Goal: Task Accomplishment & Management: Manage account settings

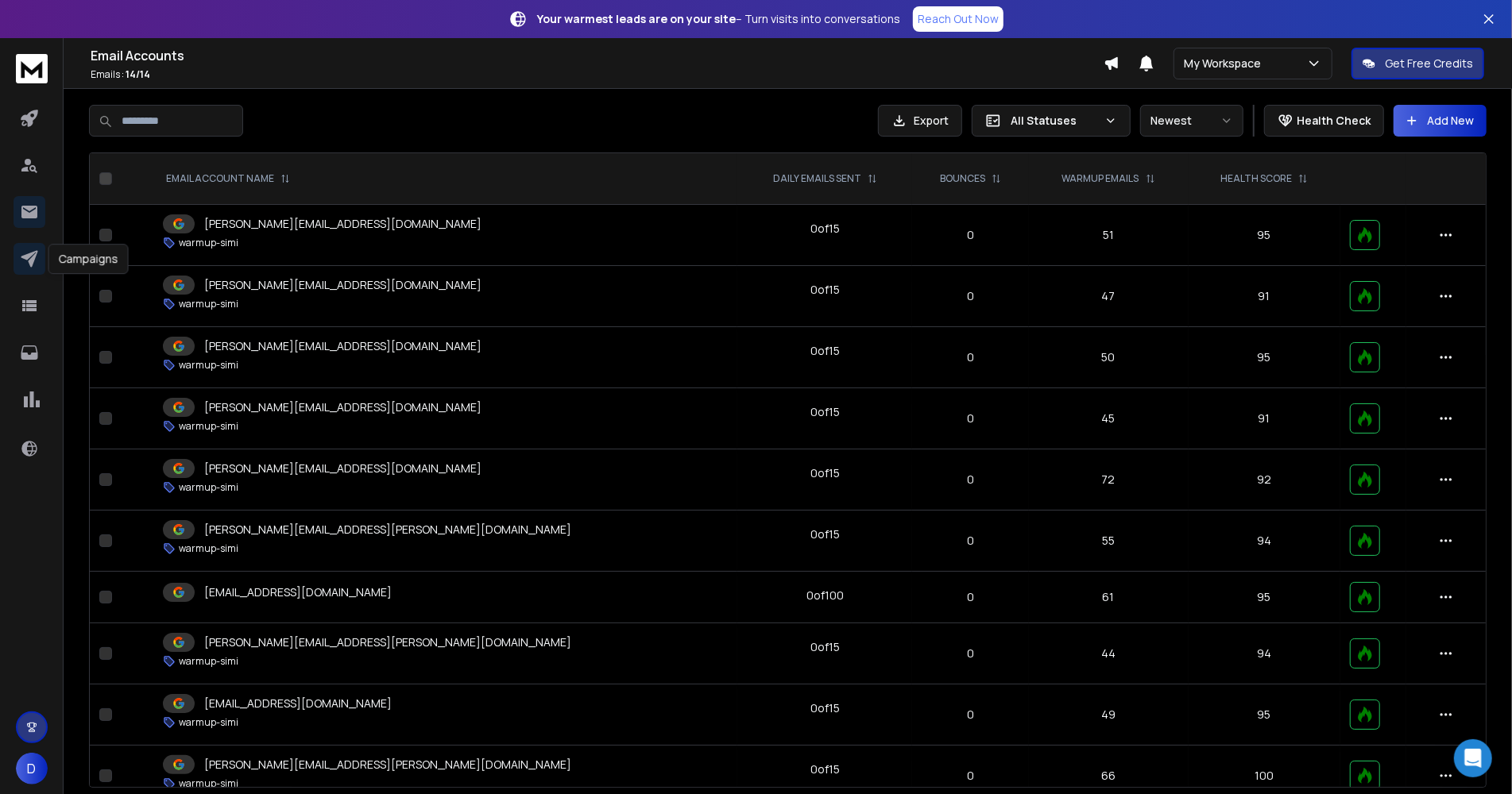
click at [31, 258] on icon at bounding box center [29, 259] width 17 height 17
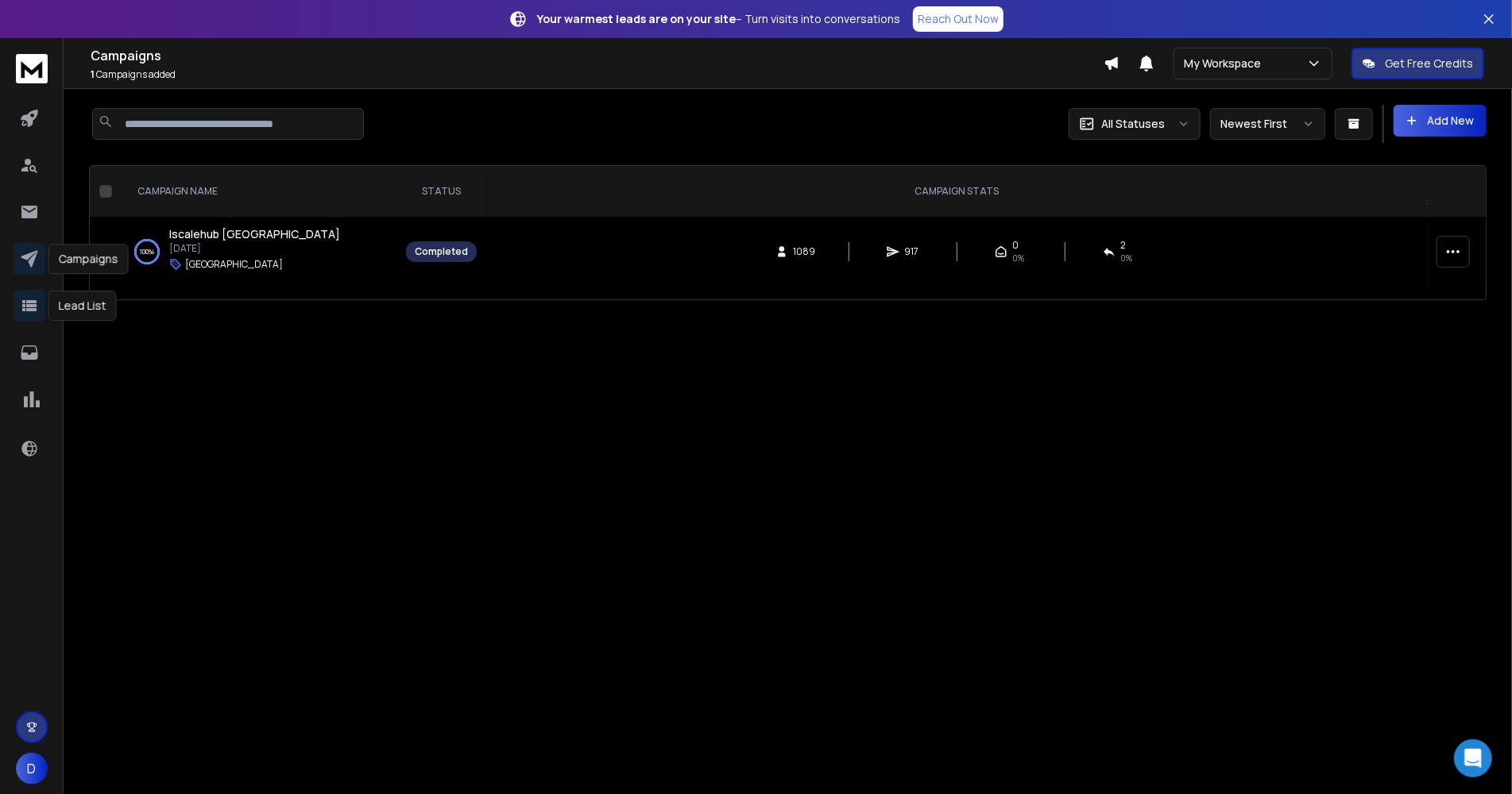
click at [35, 319] on link at bounding box center [29, 306] width 32 height 32
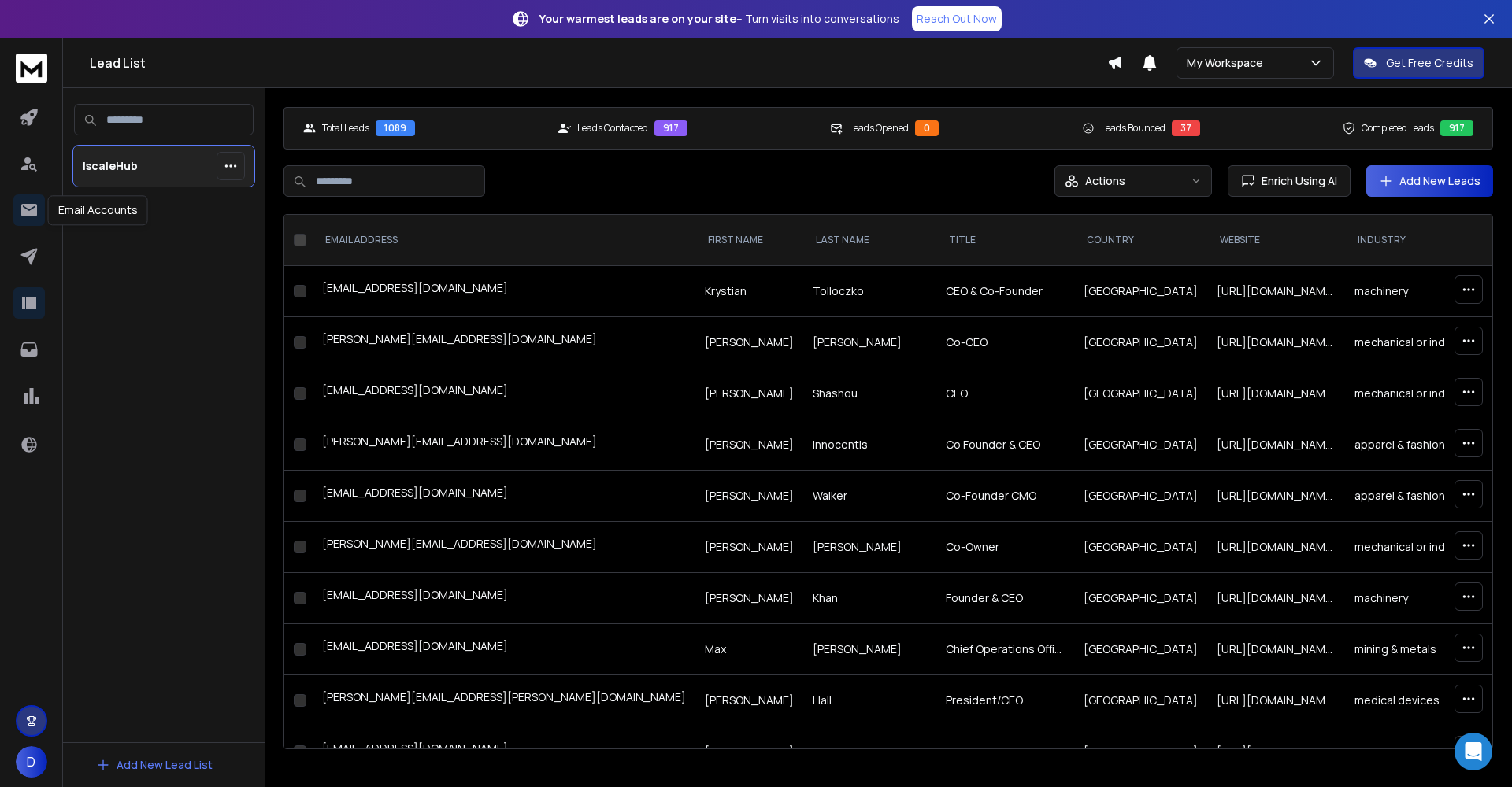
click at [27, 195] on link at bounding box center [29, 210] width 31 height 31
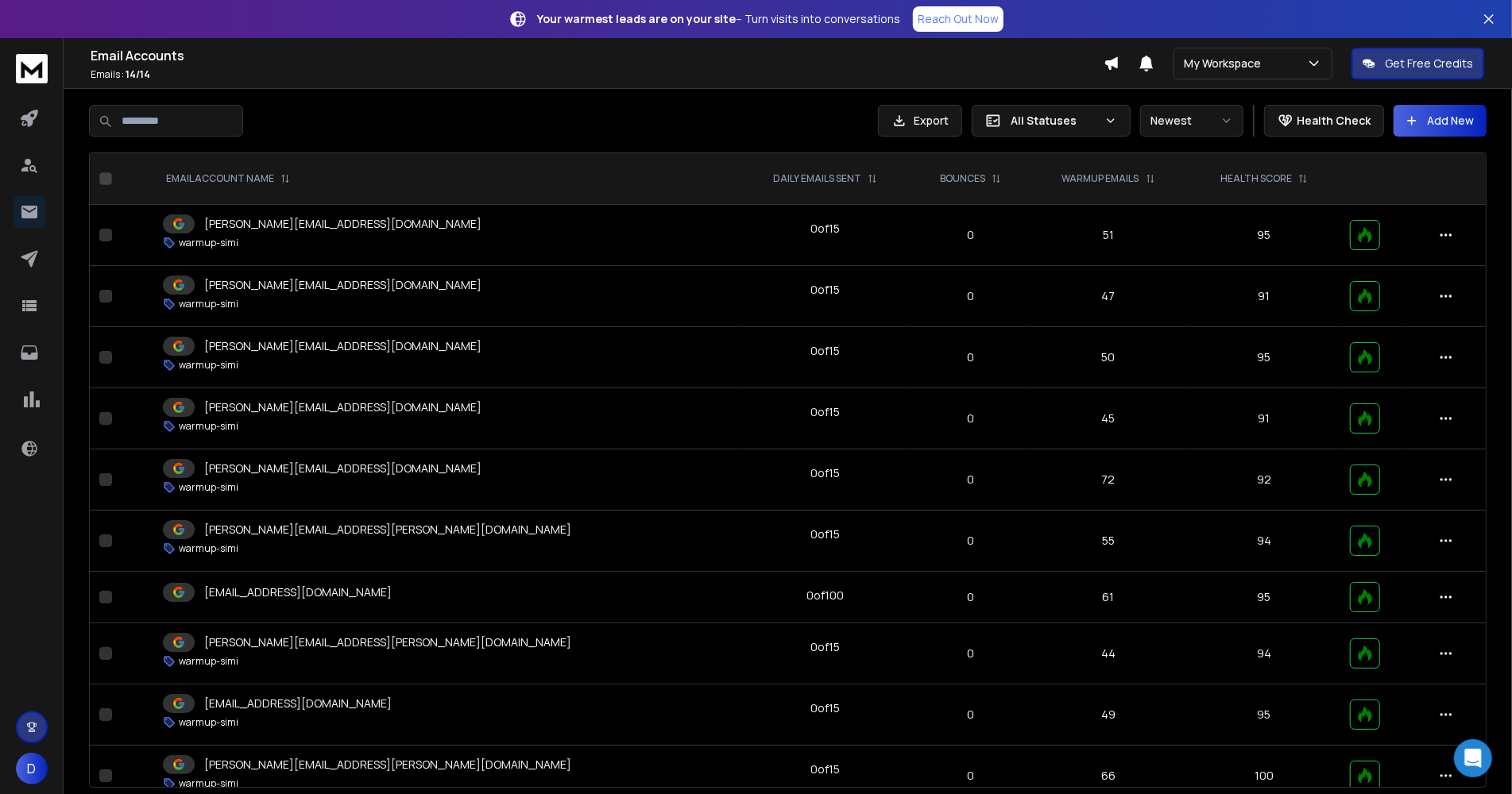
click at [1037, 244] on td "51" at bounding box center [1108, 235] width 160 height 61
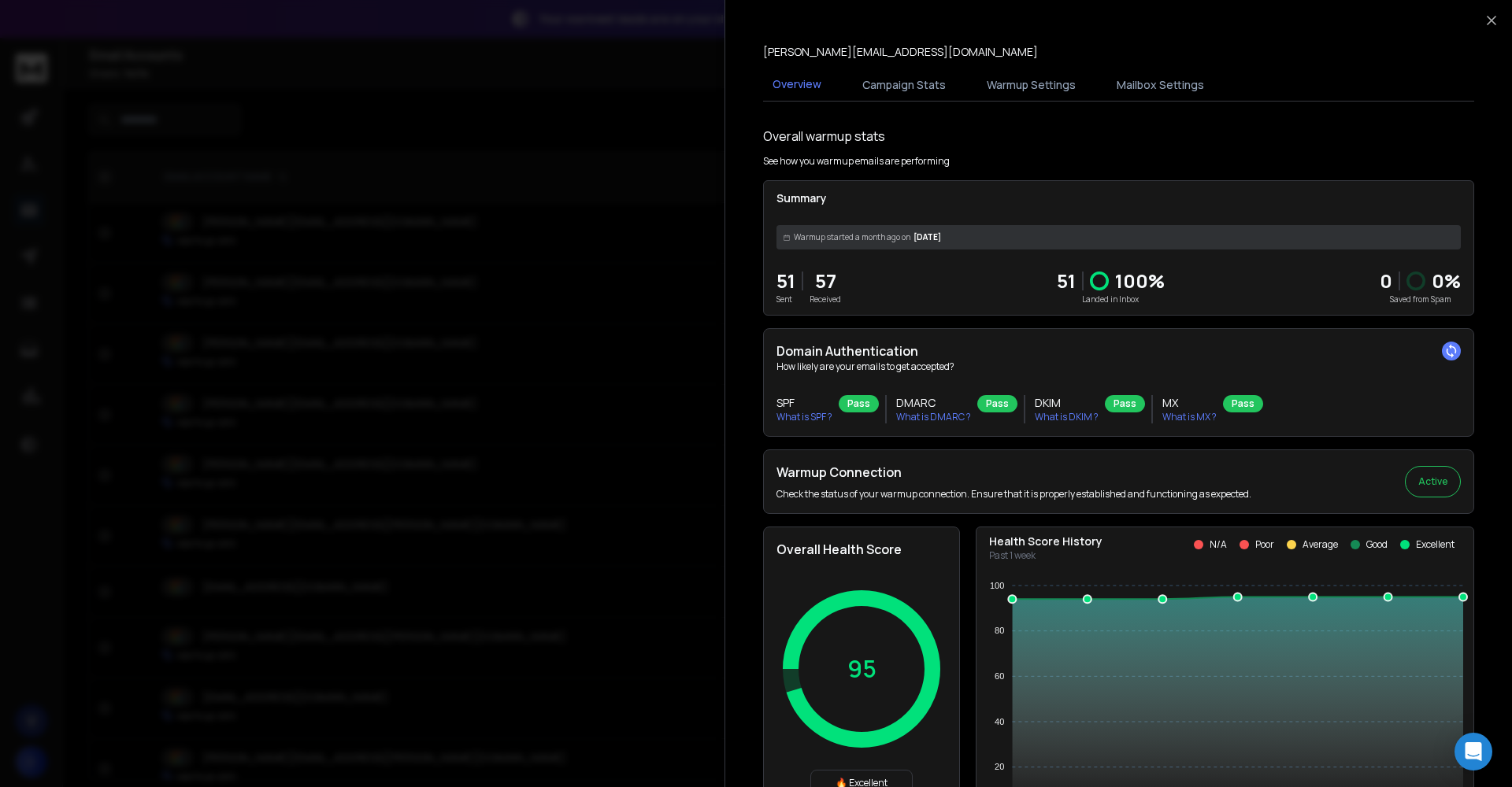
click at [1039, 87] on button "Warmup Settings" at bounding box center [1031, 85] width 108 height 35
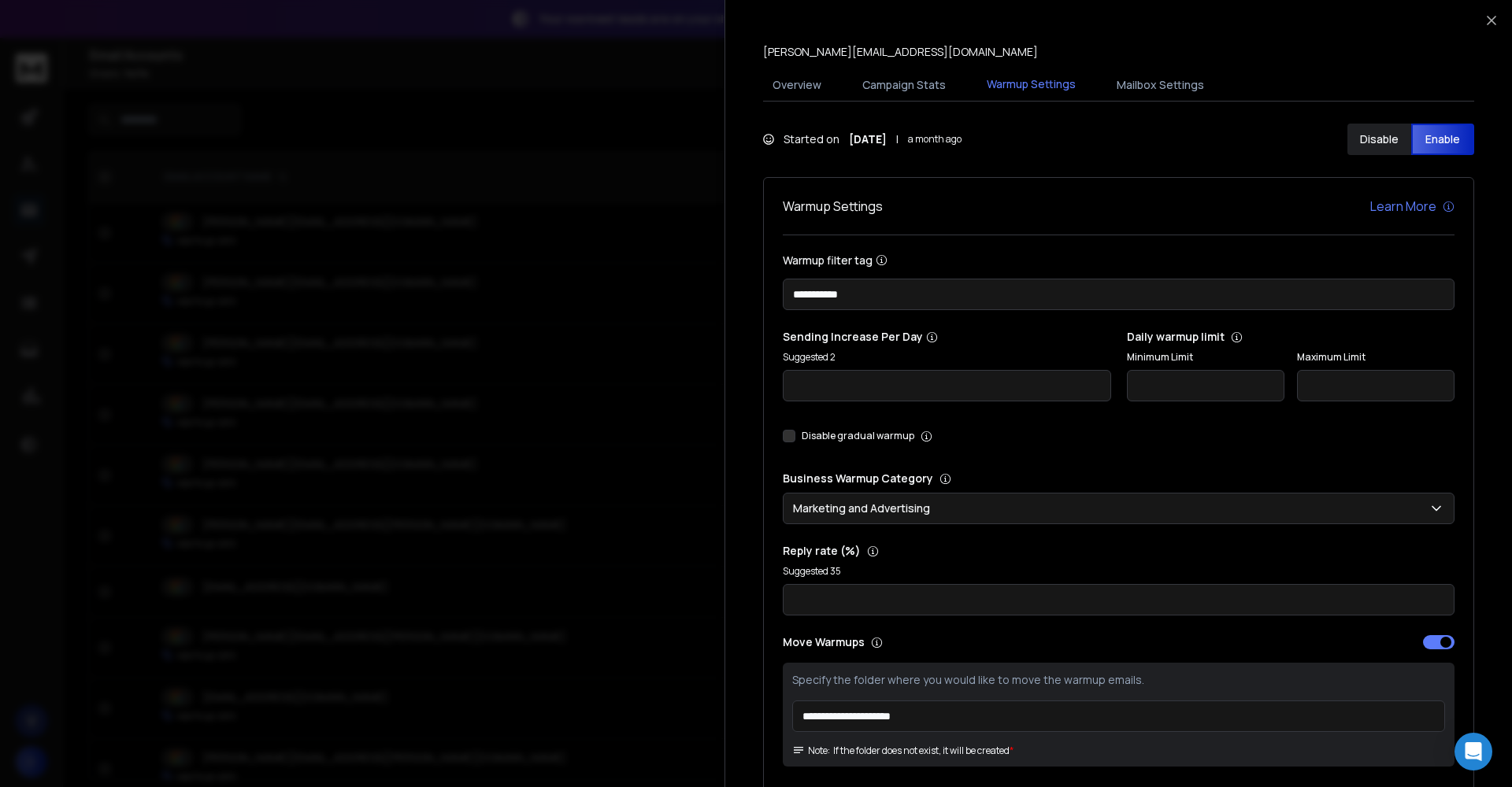
click at [806, 76] on button "Overview" at bounding box center [797, 85] width 68 height 35
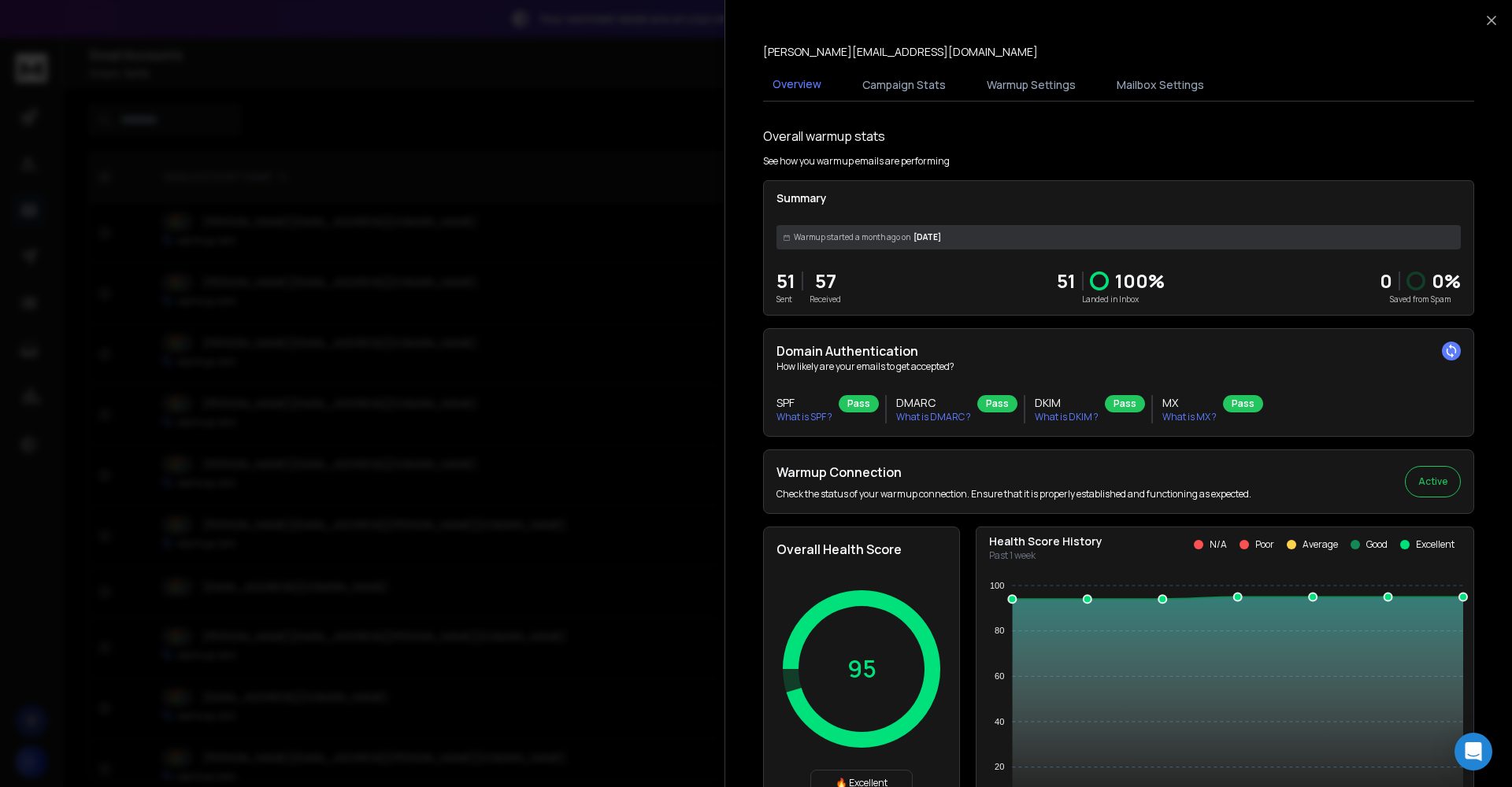
click at [1013, 84] on button "Warmup Settings" at bounding box center [1031, 85] width 108 height 35
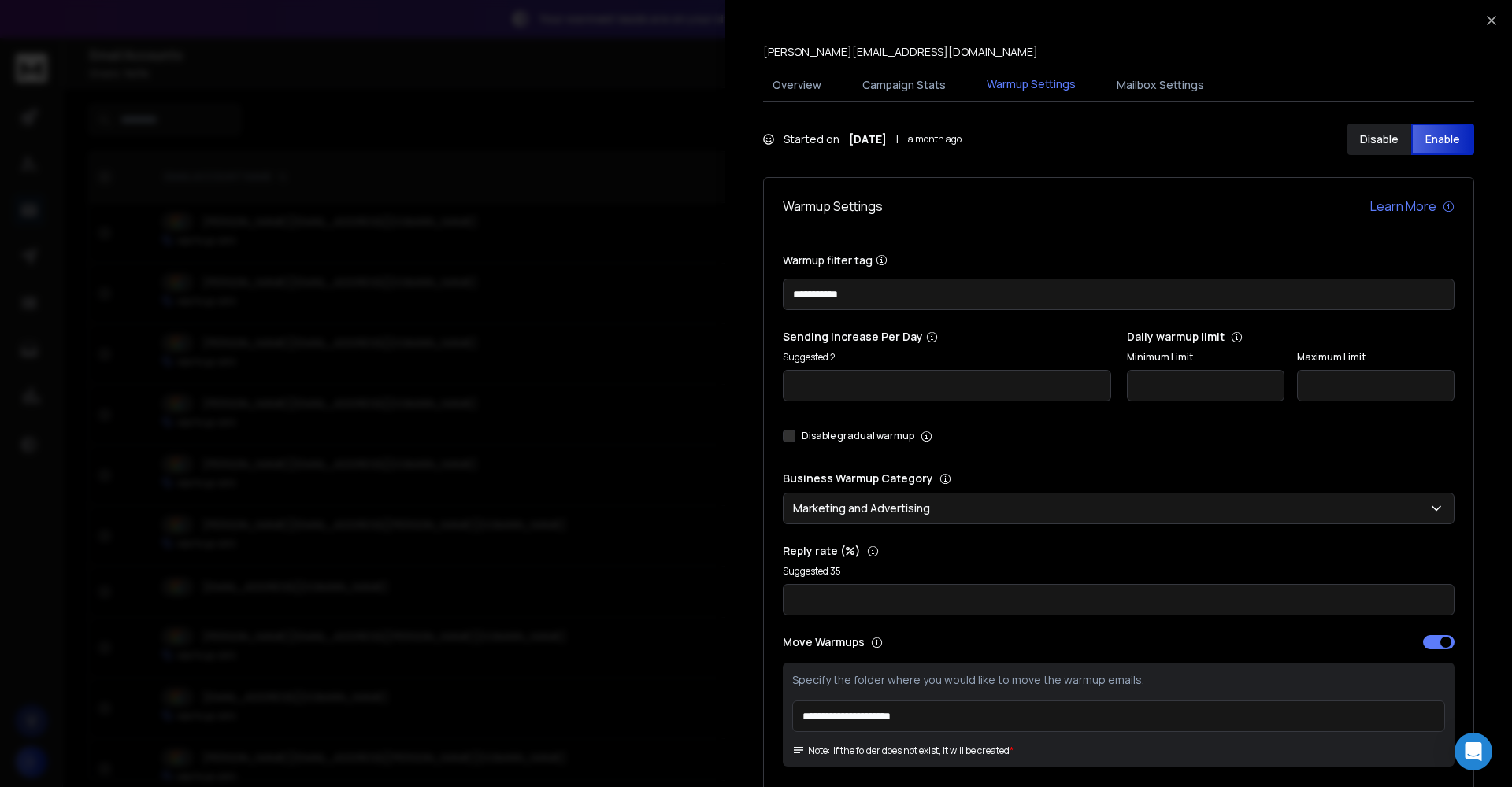
click at [296, 333] on div at bounding box center [756, 393] width 1512 height 787
